Goal: Communication & Community: Answer question/provide support

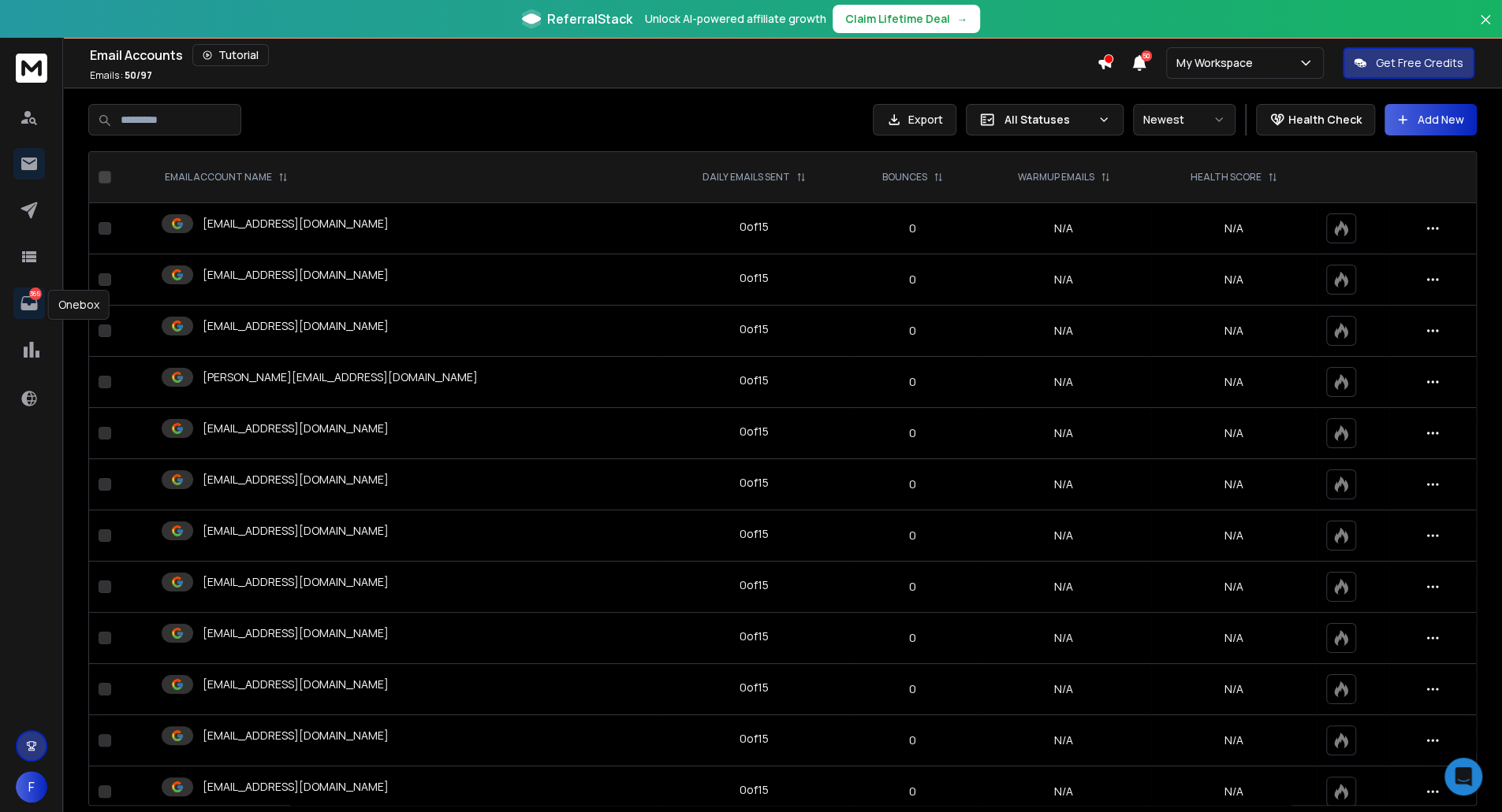
click at [35, 299] on p "365" at bounding box center [35, 294] width 12 height 12
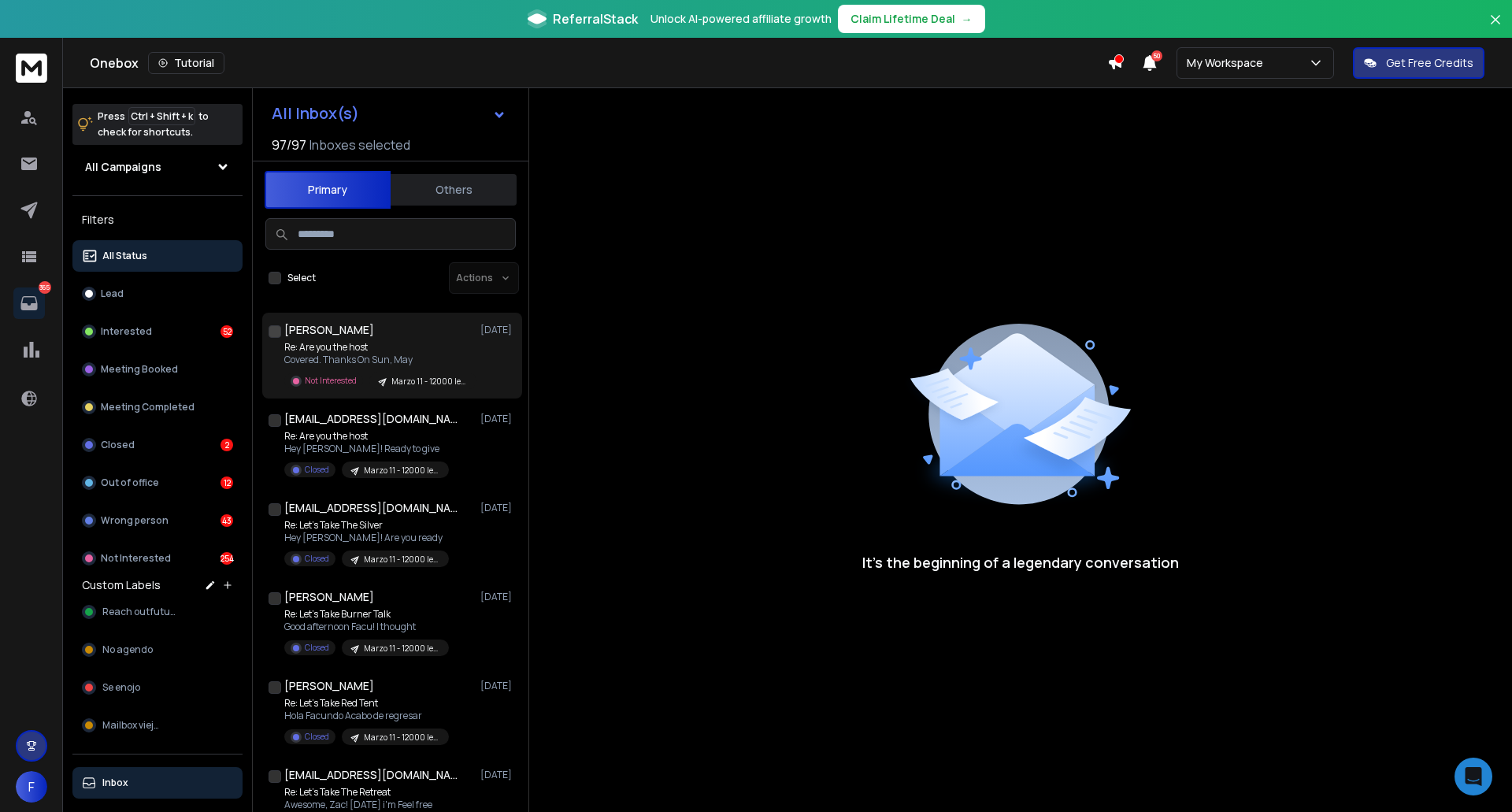
click at [421, 340] on div "[PERSON_NAME] [DATE] Re: Are you the host Covered. Thanks On Sun, May Not Inter…" at bounding box center [399, 356] width 231 height 67
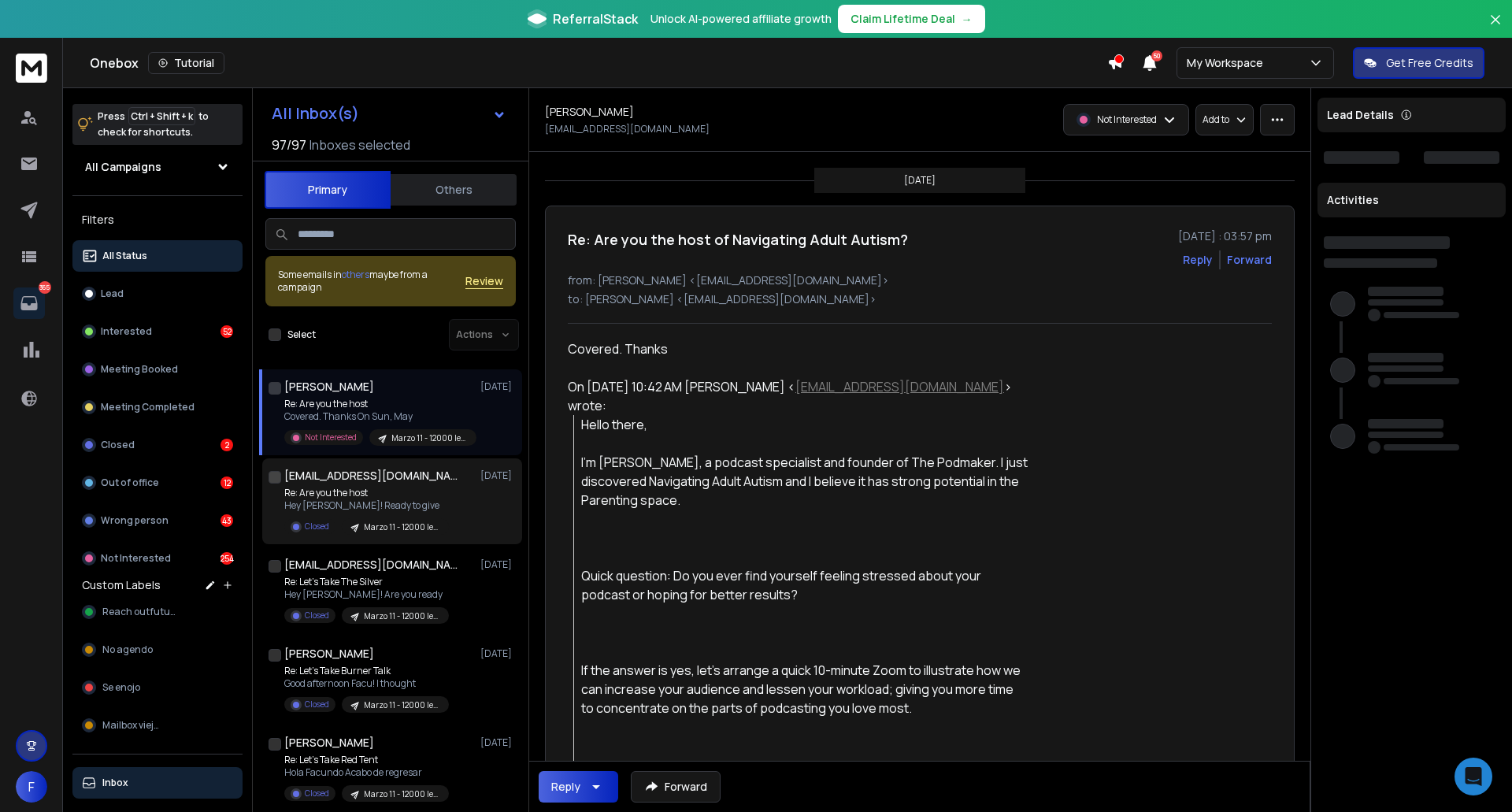
click at [393, 483] on h1 "[EMAIL_ADDRESS][DOMAIN_NAME]" at bounding box center [370, 476] width 174 height 15
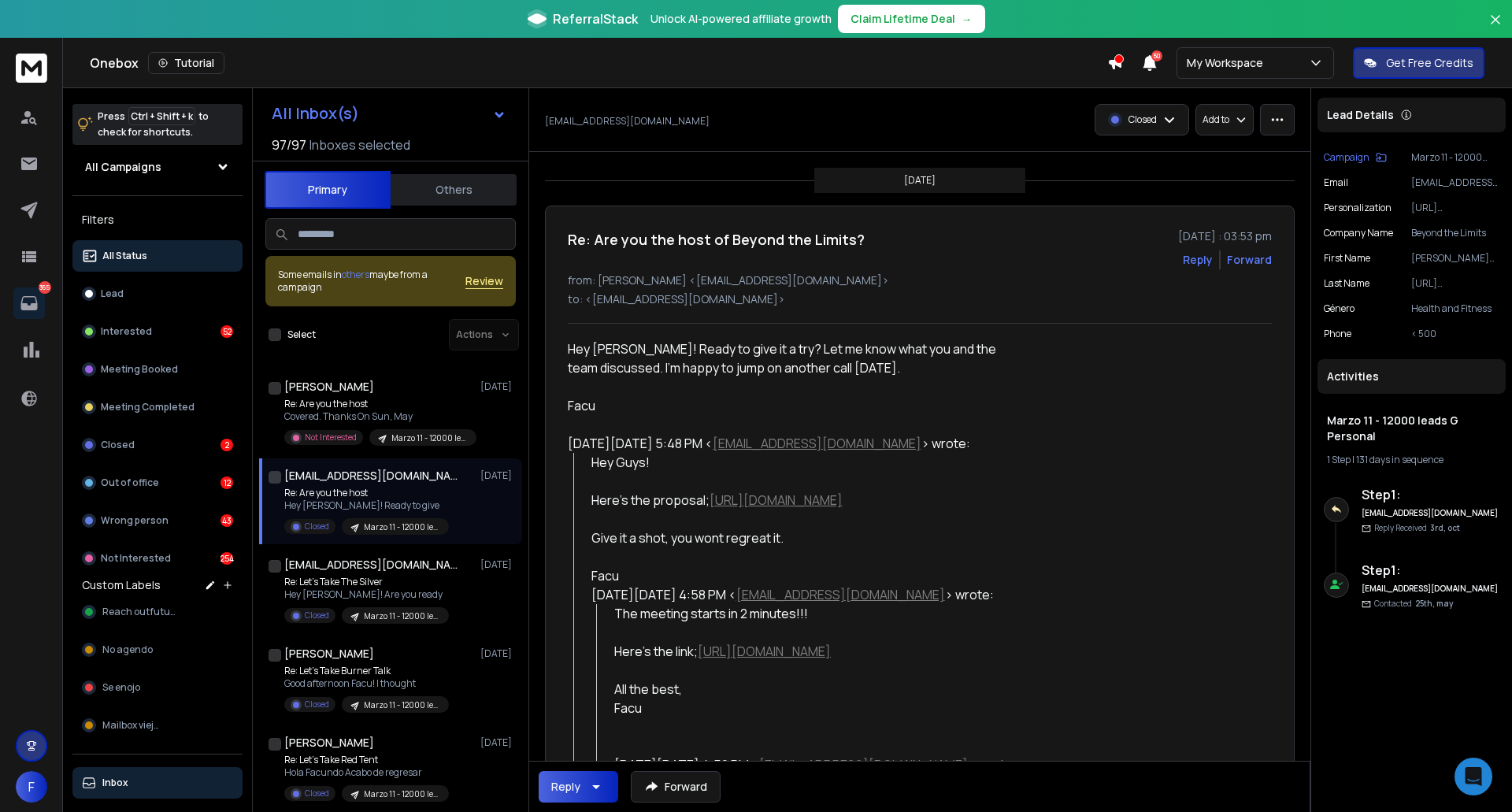
click at [570, 792] on div "Reply" at bounding box center [566, 787] width 29 height 15
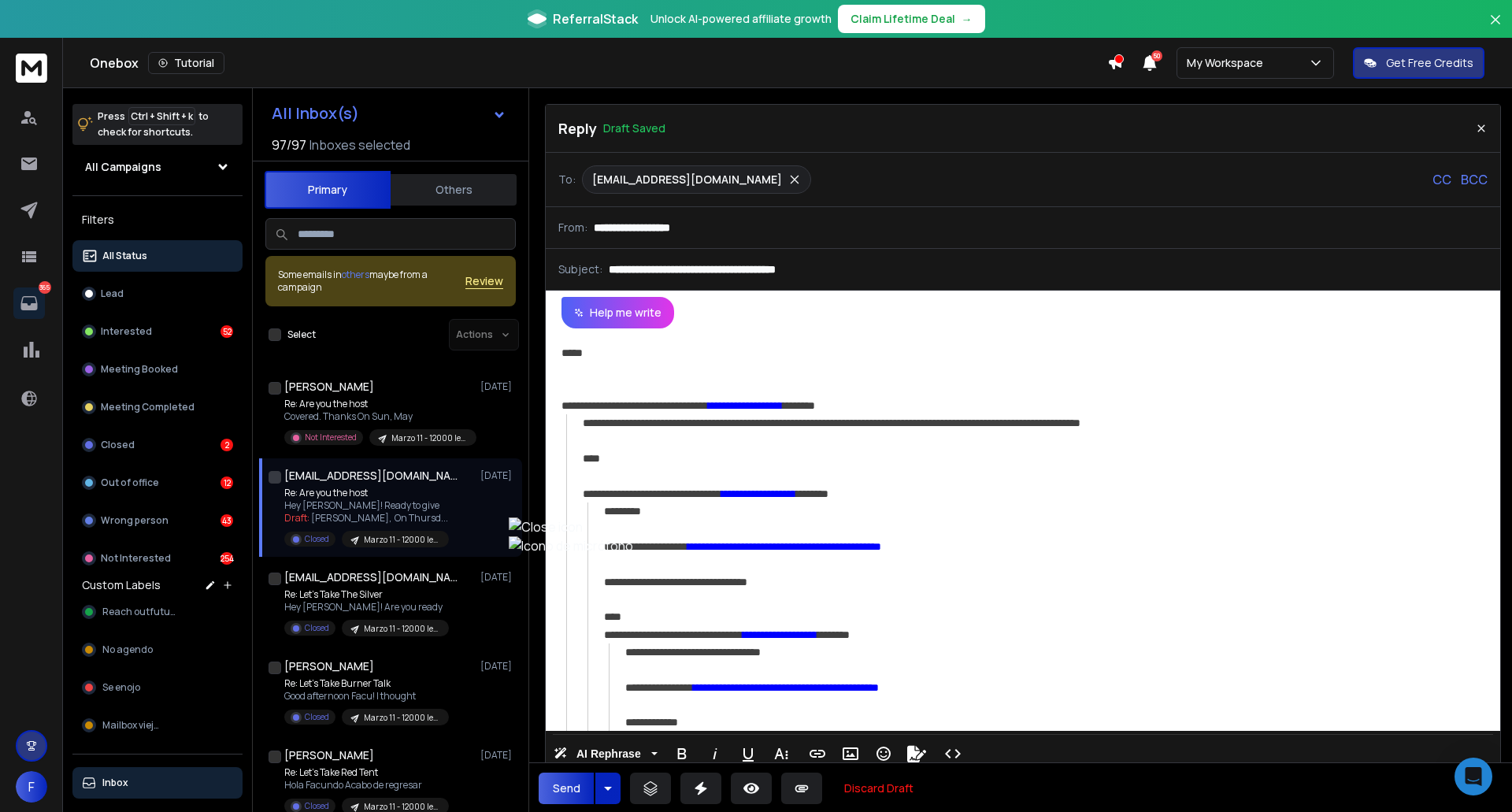
click at [361, 483] on div "[EMAIL_ADDRESS][DOMAIN_NAME] [DATE] Re: Are you the host Hey [PERSON_NAME]! Rea…" at bounding box center [399, 508] width 231 height 80
click at [346, 478] on h1 "[EMAIL_ADDRESS][DOMAIN_NAME]" at bounding box center [370, 476] width 174 height 15
click at [365, 475] on h1 "[EMAIL_ADDRESS][DOMAIN_NAME]" at bounding box center [370, 476] width 174 height 15
click at [696, 352] on div "*****" at bounding box center [1012, 353] width 902 height 17
click at [876, 753] on icon "button" at bounding box center [884, 754] width 19 height 19
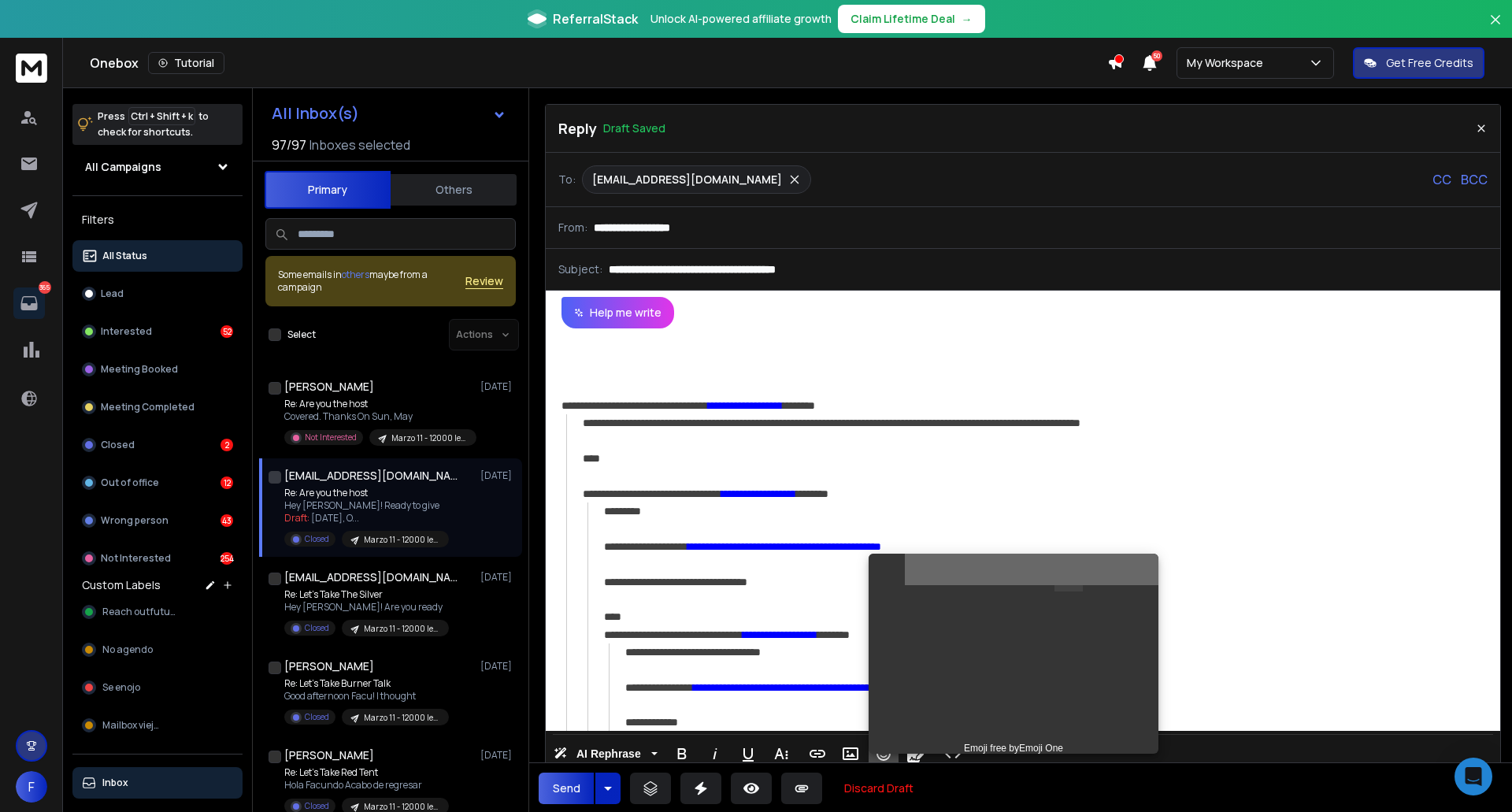
scroll to position [157, 0]
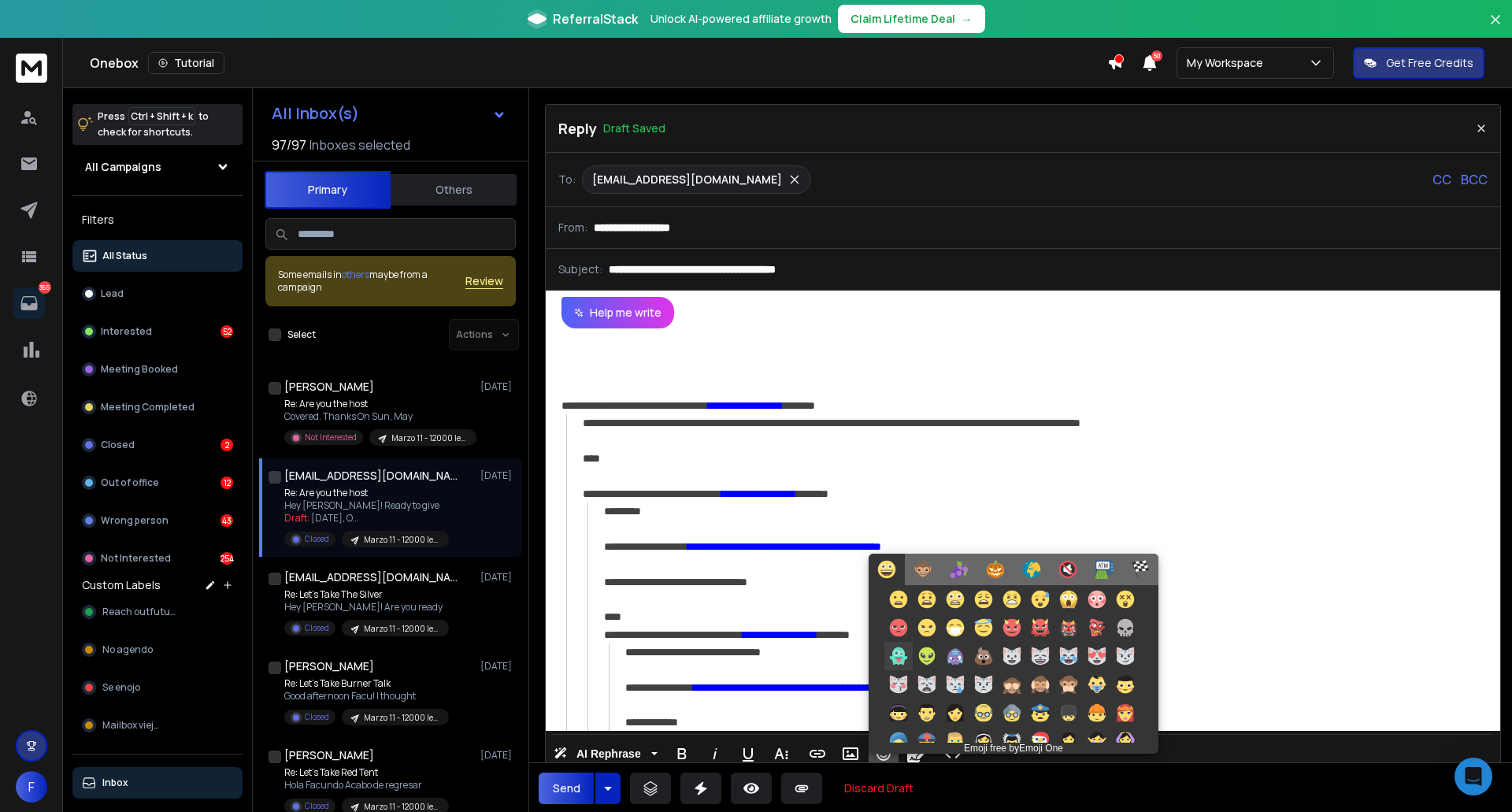
click at [912, 656] on span "Ghost" at bounding box center [899, 657] width 29 height 29
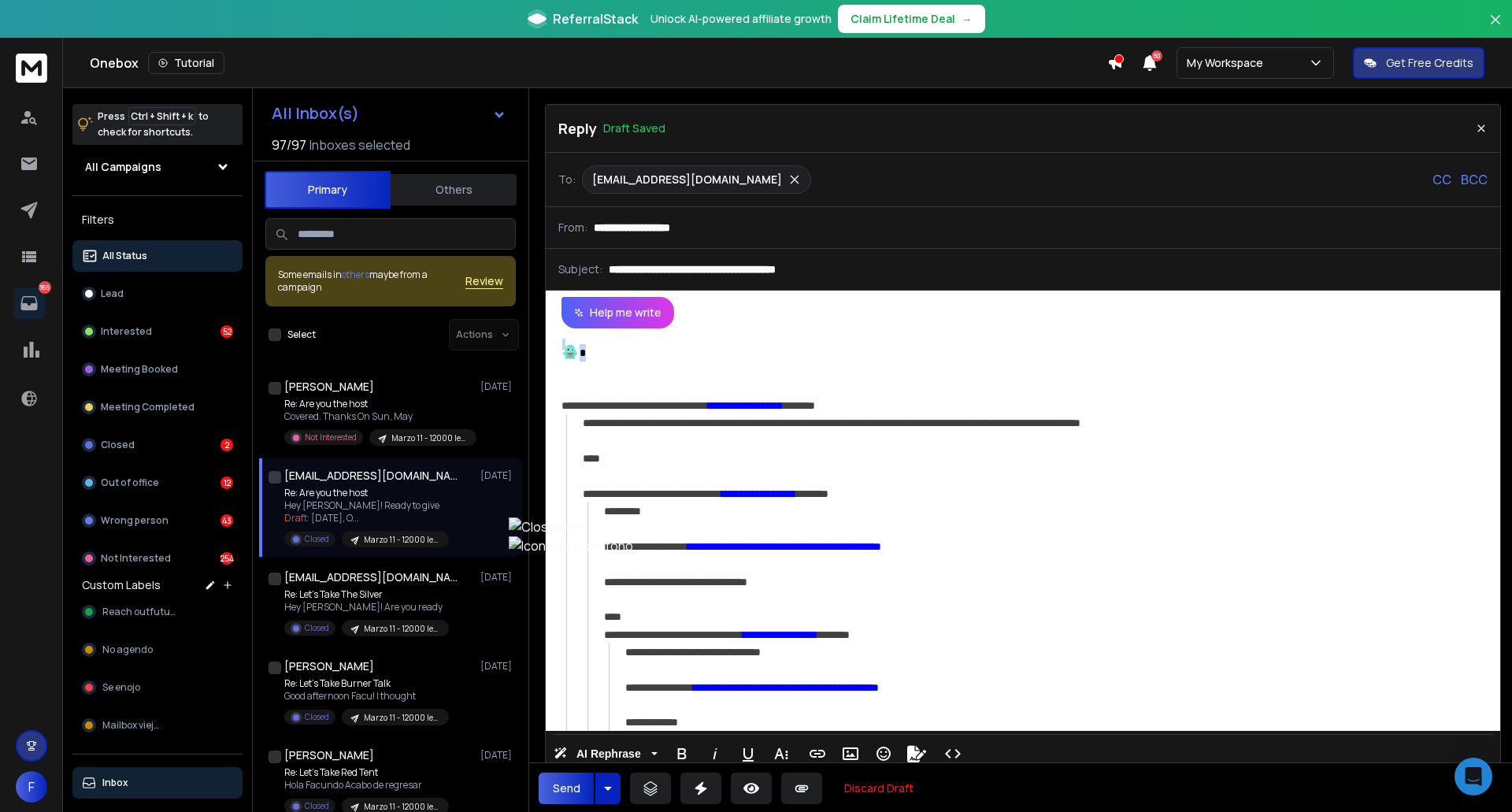
drag, startPoint x: 633, startPoint y: 349, endPoint x: 452, endPoint y: 349, distance: 181.0
click at [452, 349] on div "All Inbox(s) 97 / 97 Inboxes selected Primary Others Some emails in others mayb…" at bounding box center [885, 494] width 1264 height 812
copy div "*"
click at [644, 382] on div at bounding box center [1023, 389] width 923 height 17
paste div
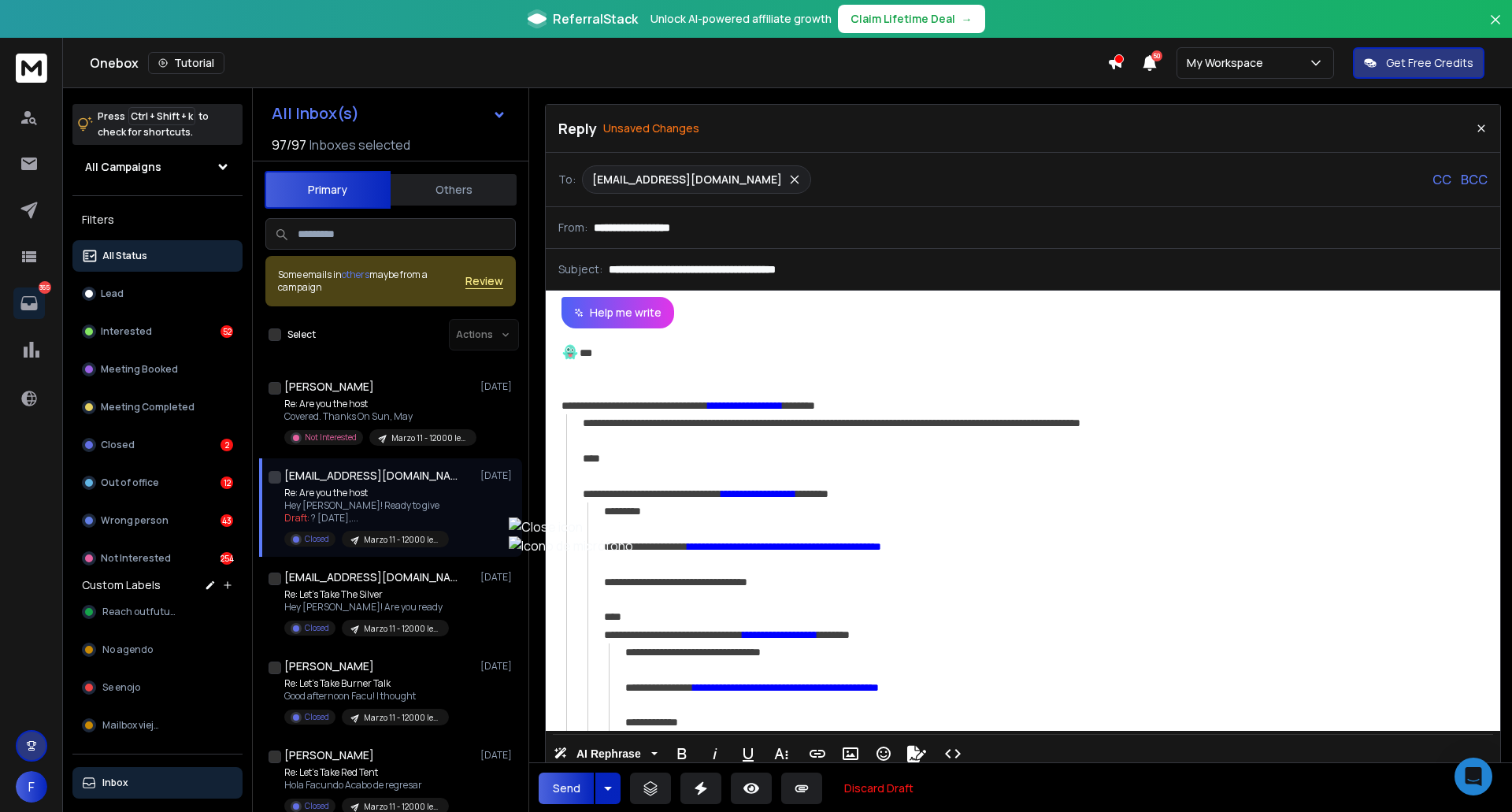
click at [566, 787] on button "Send" at bounding box center [565, 788] width 55 height 32
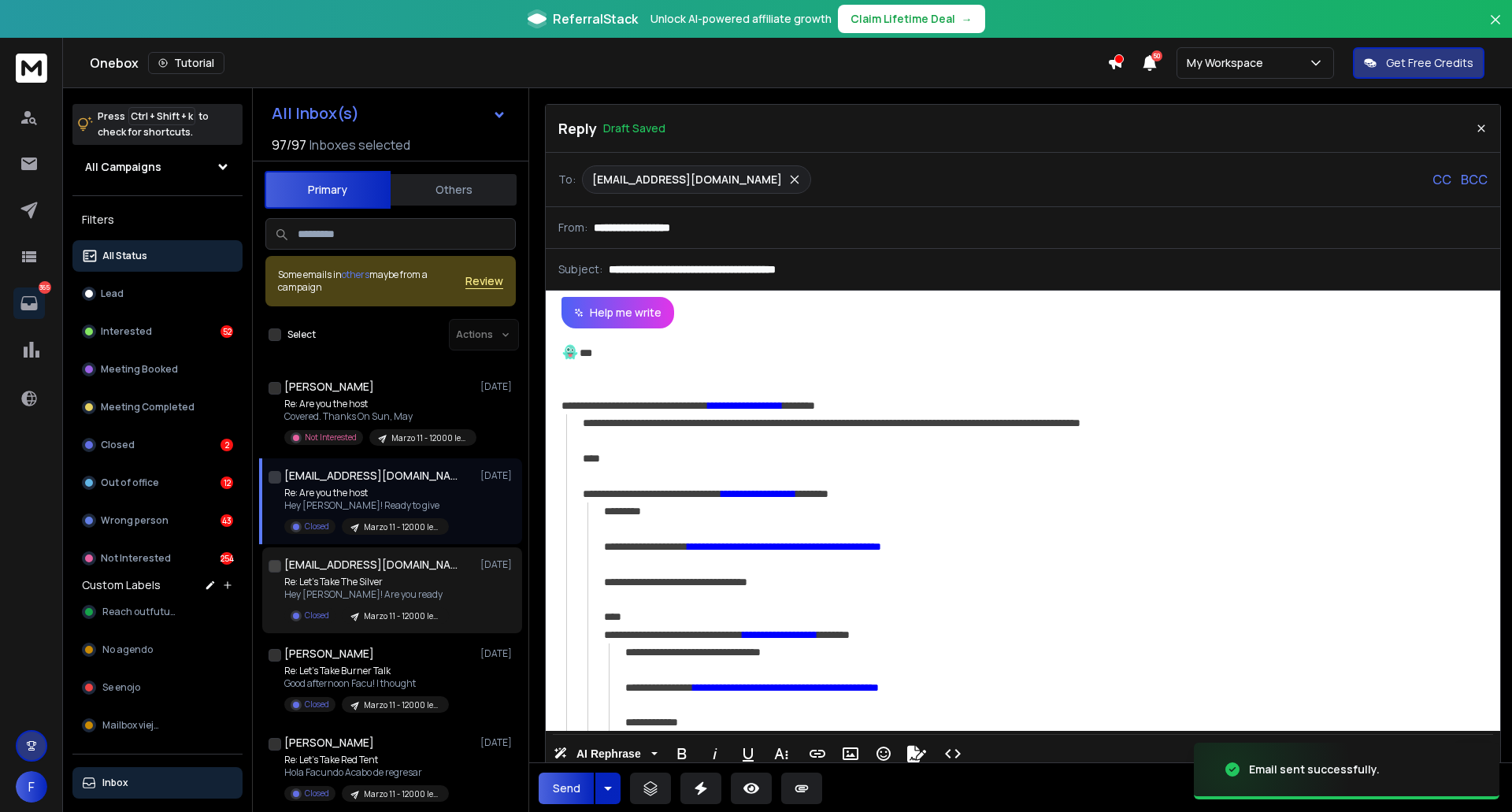
click at [404, 583] on p "Re: Let’s Take The Silver" at bounding box center [366, 582] width 165 height 12
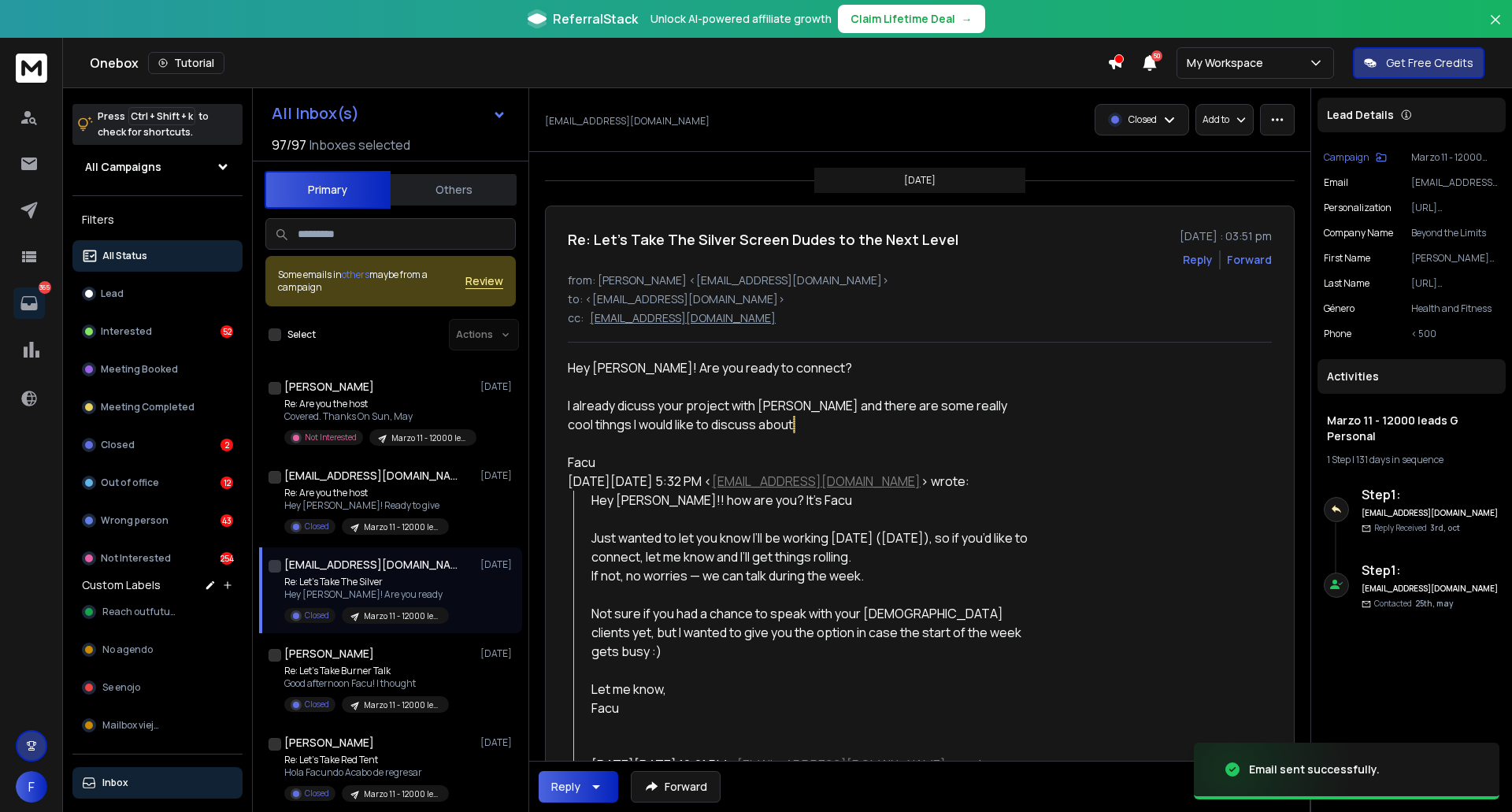
click at [558, 784] on div "Reply" at bounding box center [566, 787] width 29 height 15
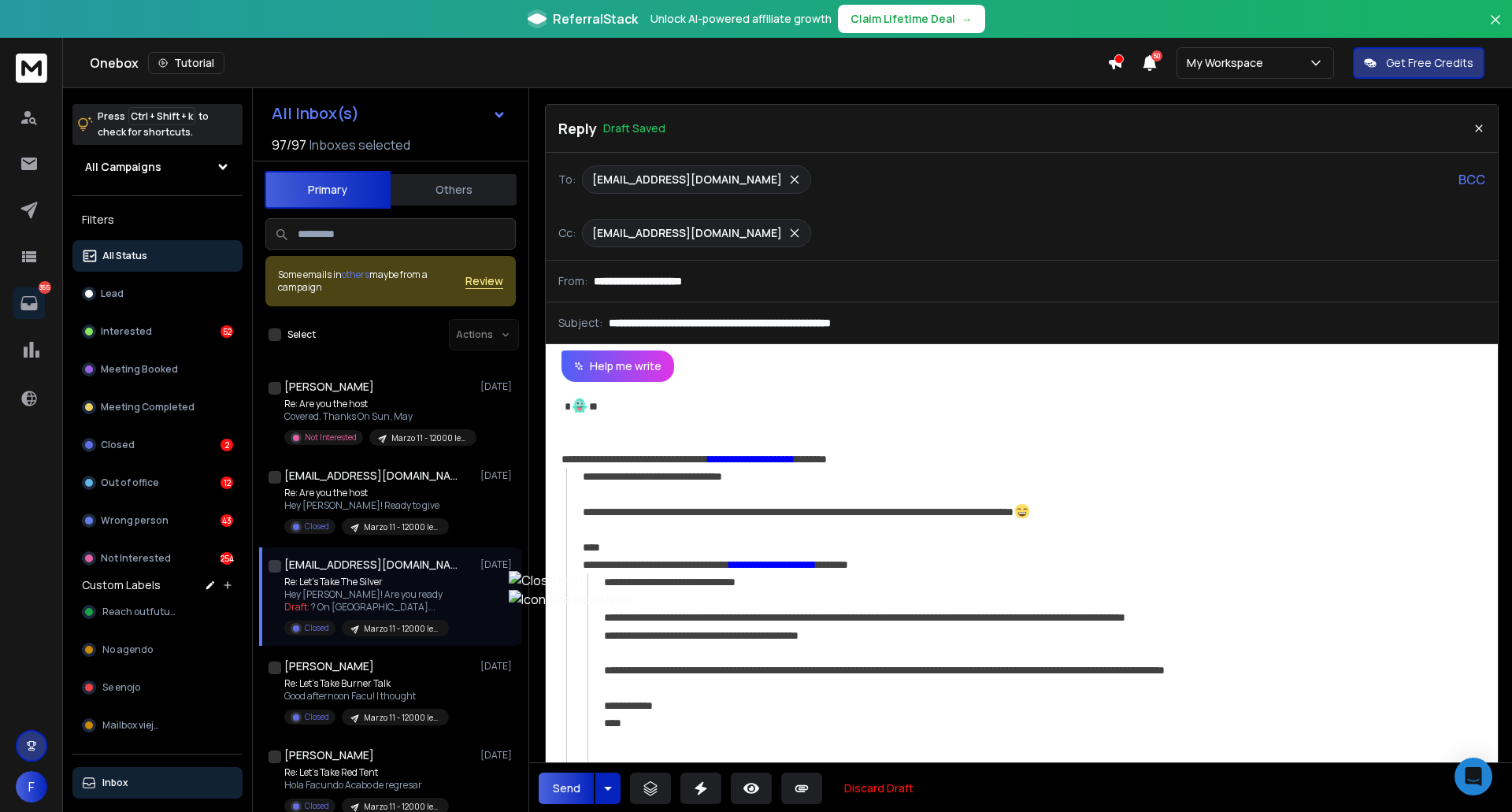
click at [556, 787] on button "Send" at bounding box center [565, 788] width 55 height 32
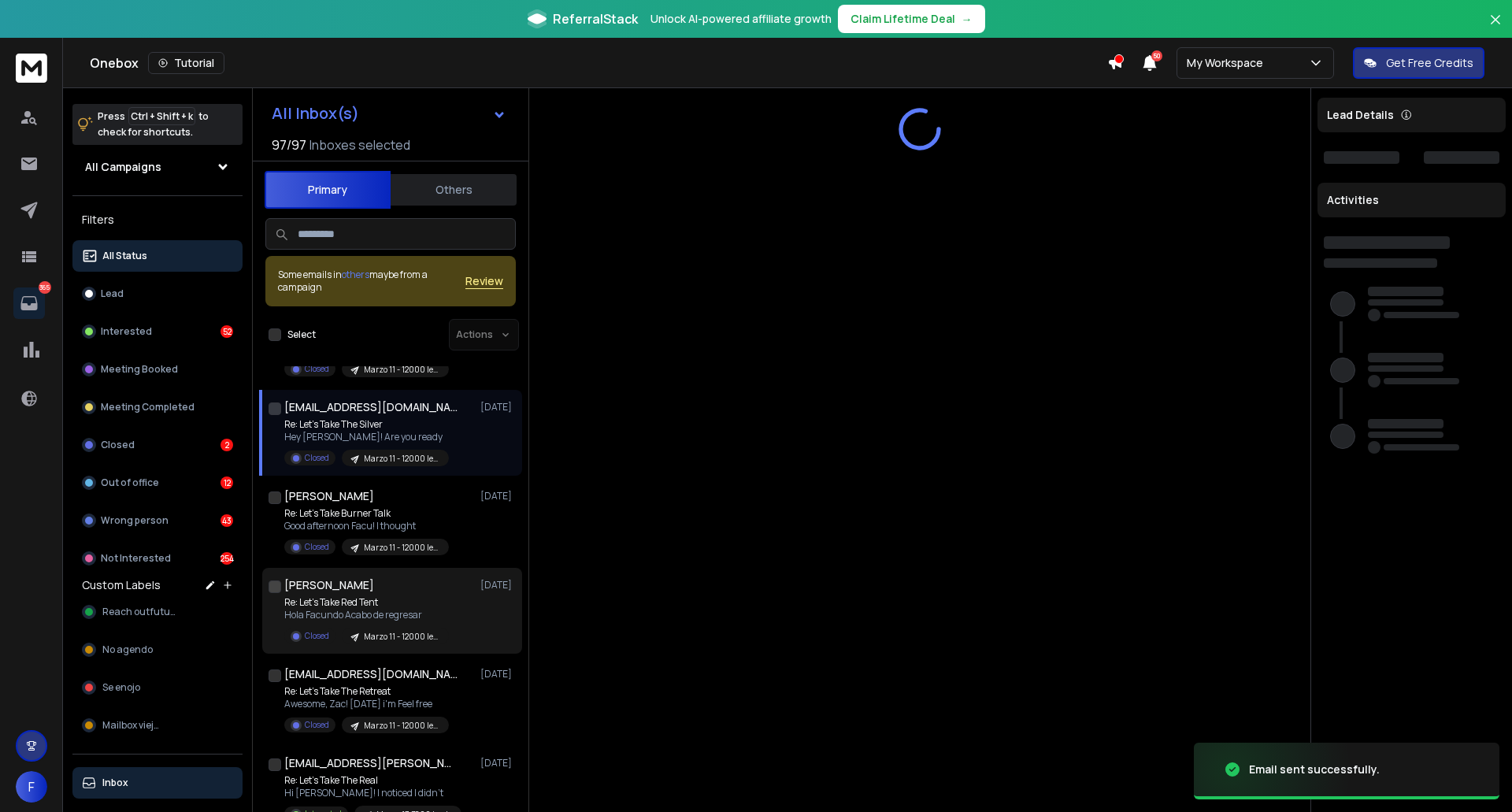
click at [379, 610] on p "Hola Facundo Acabo de regresar" at bounding box center [366, 614] width 165 height 12
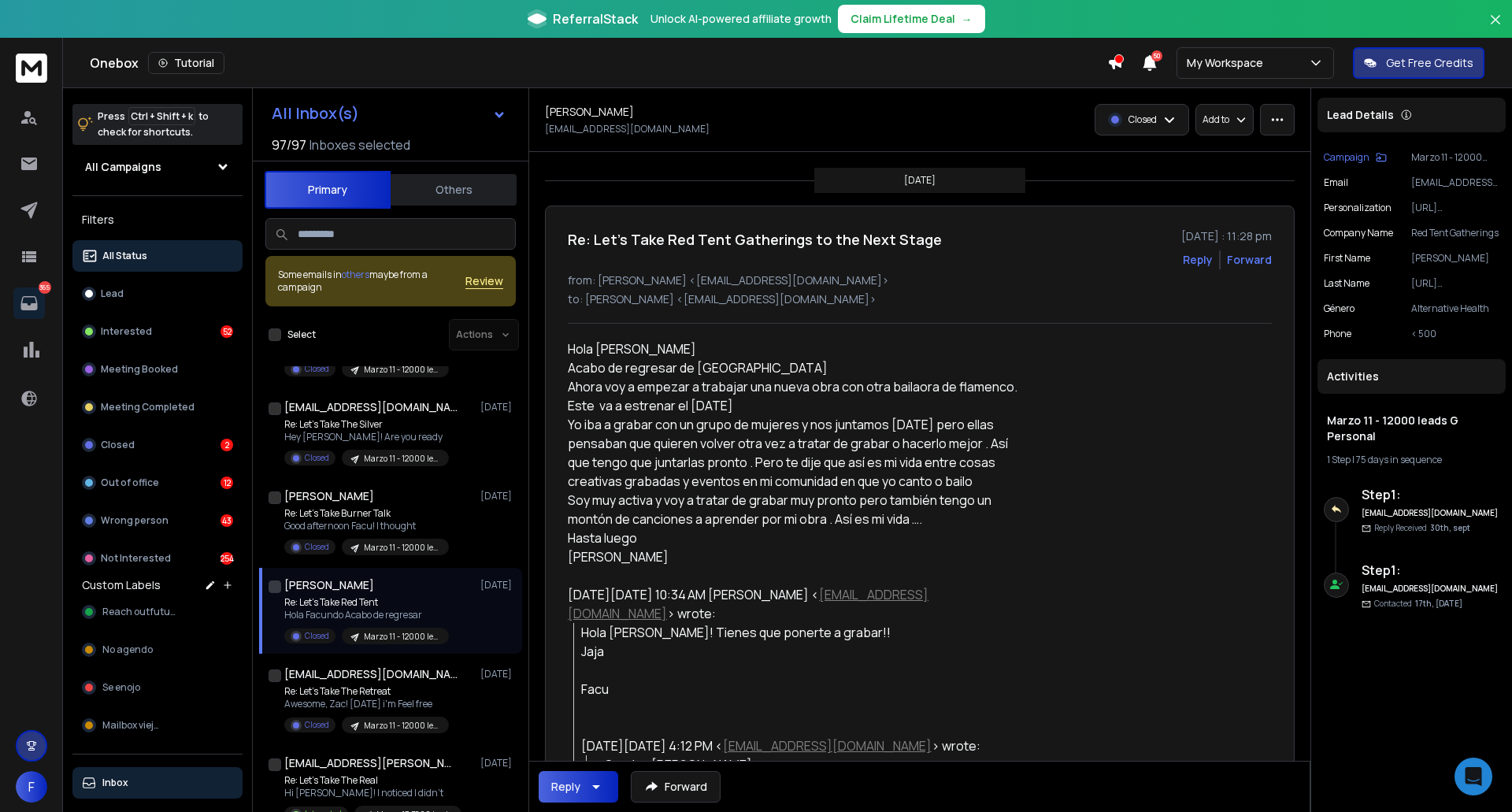
click at [379, 605] on p "Re: Let’s Take Red Tent" at bounding box center [366, 602] width 165 height 12
click at [560, 787] on div "Reply" at bounding box center [566, 787] width 29 height 15
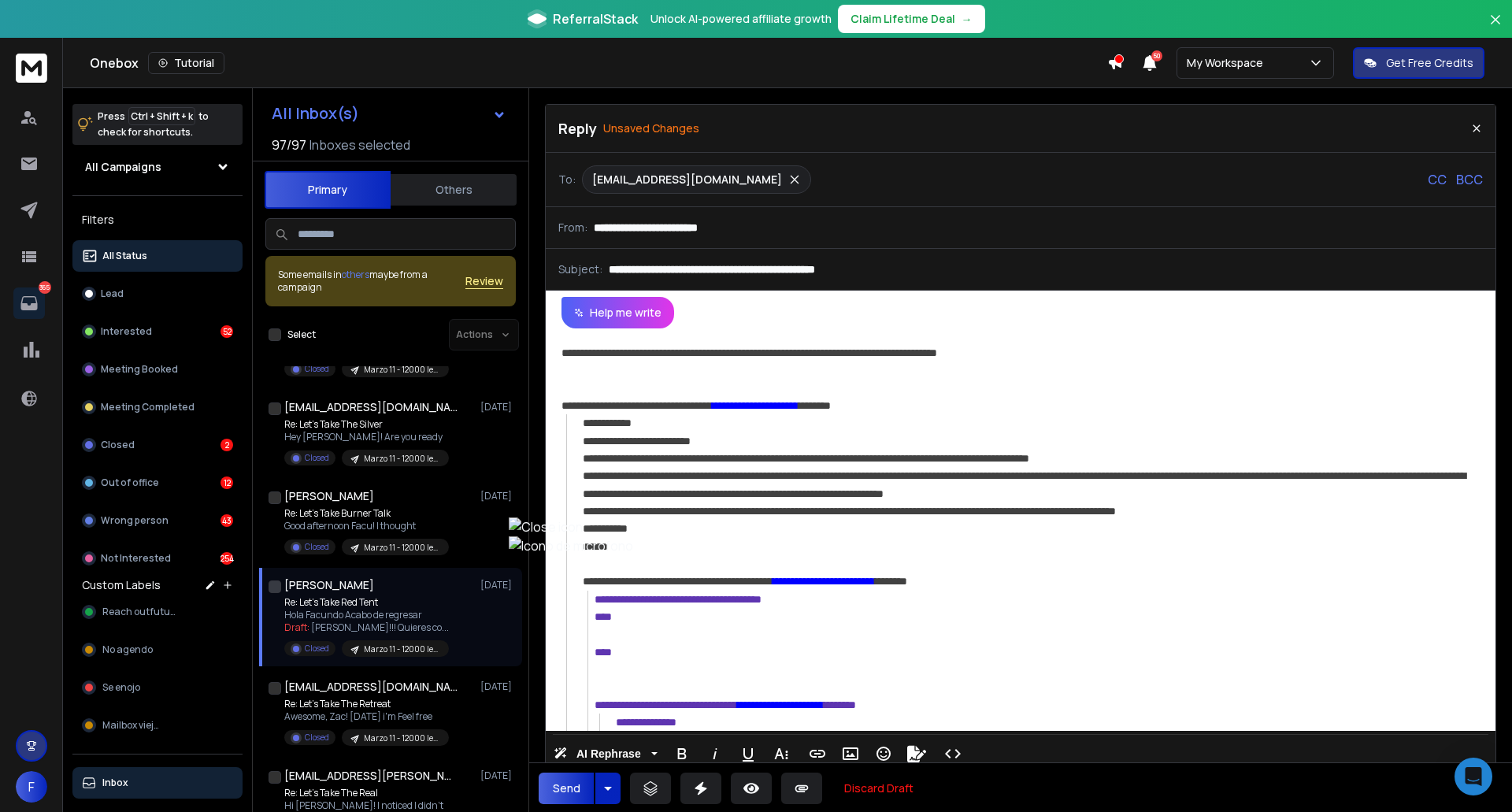
click at [561, 772] on div "Send Discard Draft" at bounding box center [1021, 787] width 982 height 51
click at [564, 788] on button "Send" at bounding box center [565, 788] width 55 height 32
